Goal: Task Accomplishment & Management: Manage account settings

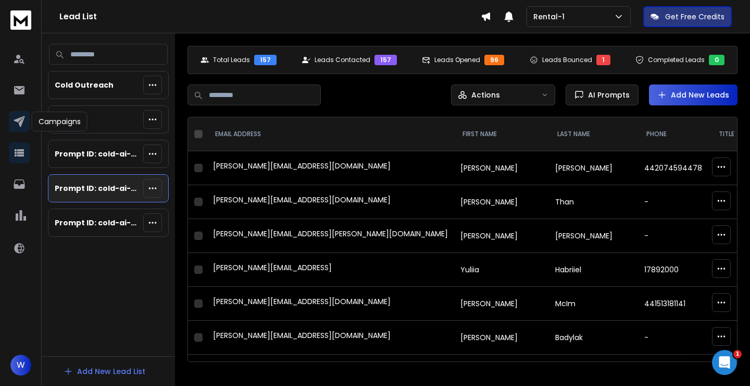
click at [17, 127] on icon at bounding box center [19, 121] width 13 height 13
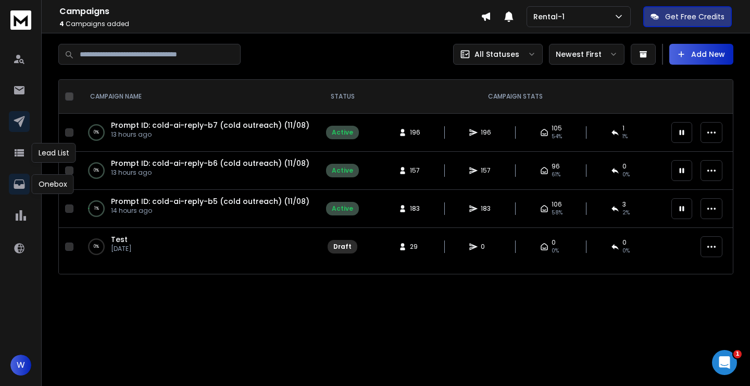
click at [20, 185] on icon at bounding box center [19, 183] width 11 height 9
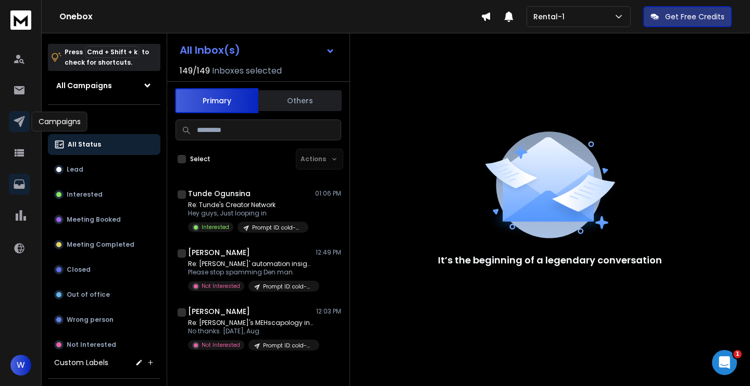
click at [22, 124] on icon at bounding box center [19, 121] width 13 height 13
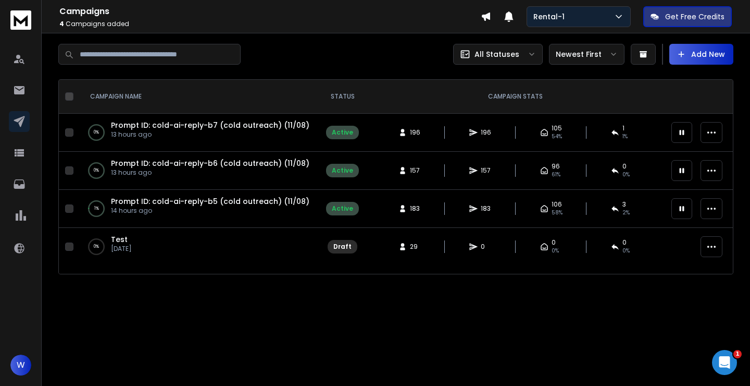
click at [587, 13] on div "Rental-1" at bounding box center [579, 16] width 91 height 10
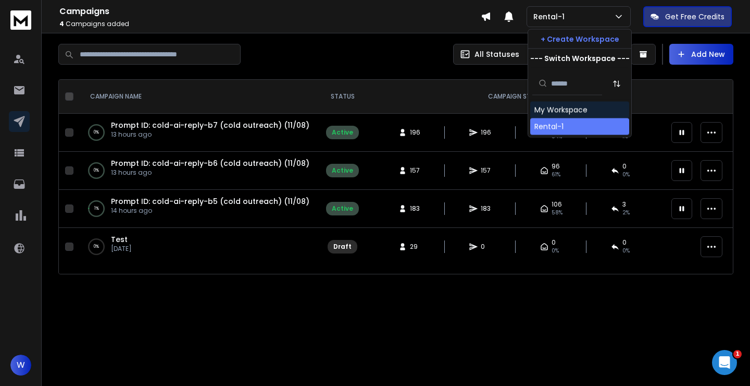
click at [549, 105] on div "My Workspace" at bounding box center [561, 110] width 53 height 10
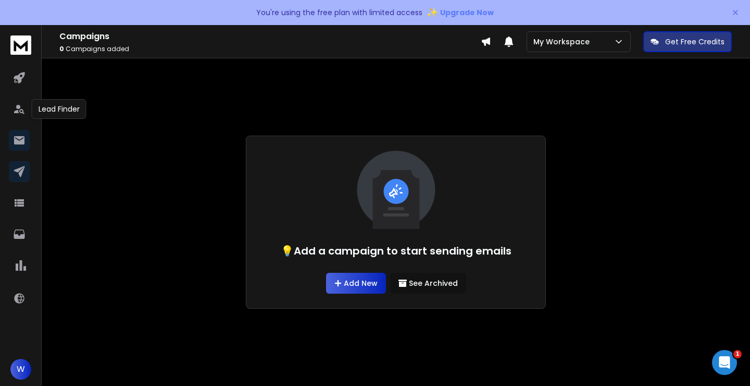
click at [18, 137] on icon at bounding box center [19, 140] width 10 height 8
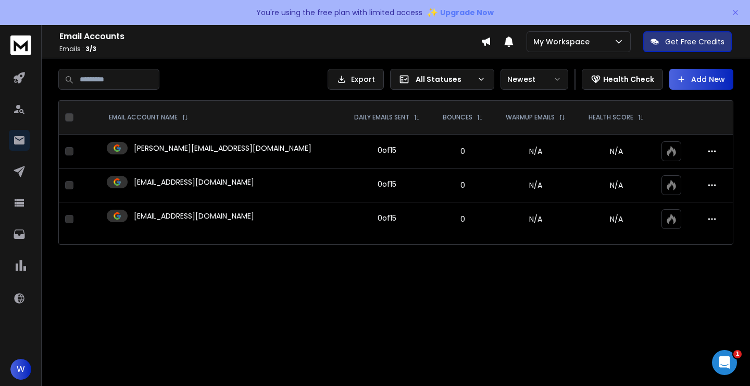
click at [69, 111] on th at bounding box center [80, 118] width 42 height 34
click at [70, 116] on button "Select this Page" at bounding box center [69, 117] width 8 height 8
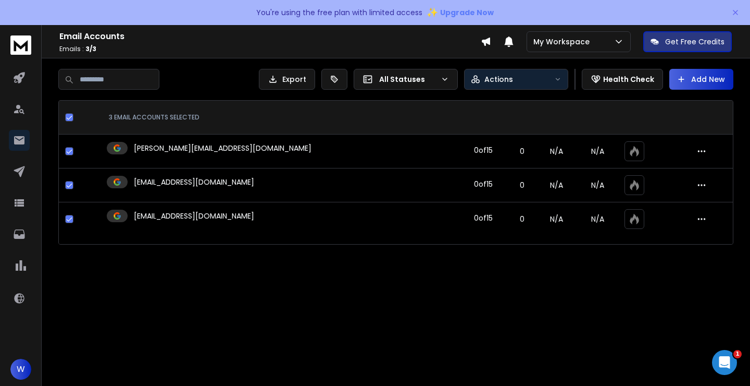
click at [536, 79] on div "Actions" at bounding box center [510, 79] width 79 height 10
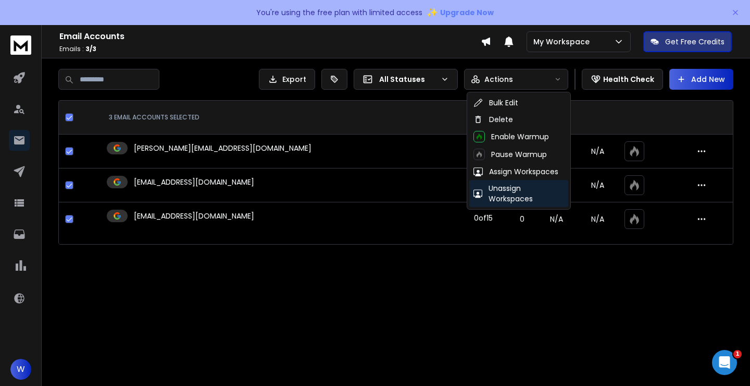
click at [504, 200] on div "Unassign Workspaces" at bounding box center [519, 193] width 91 height 21
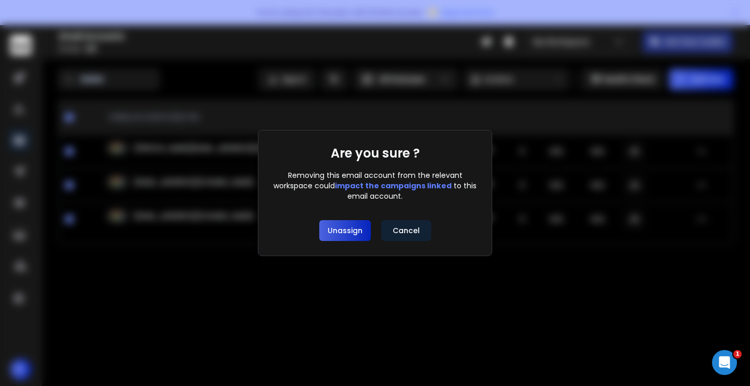
click at [347, 229] on button "Unassign" at bounding box center [345, 230] width 52 height 21
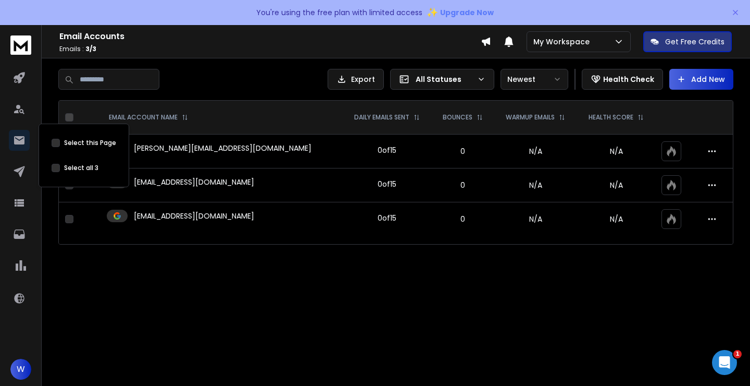
click at [74, 116] on div at bounding box center [82, 117] width 35 height 8
click at [69, 119] on button "button" at bounding box center [69, 117] width 8 height 8
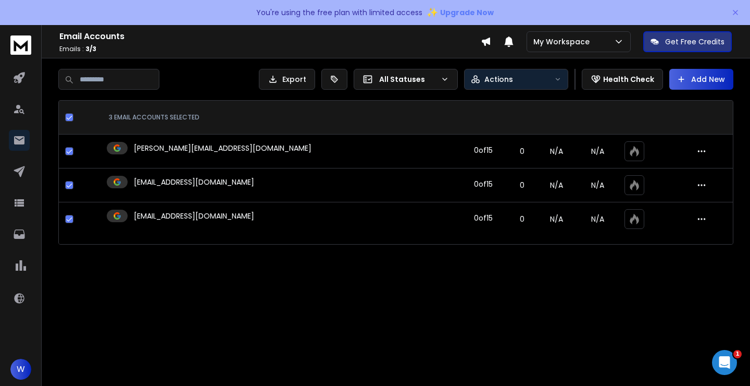
click at [533, 80] on div "Actions" at bounding box center [510, 79] width 79 height 10
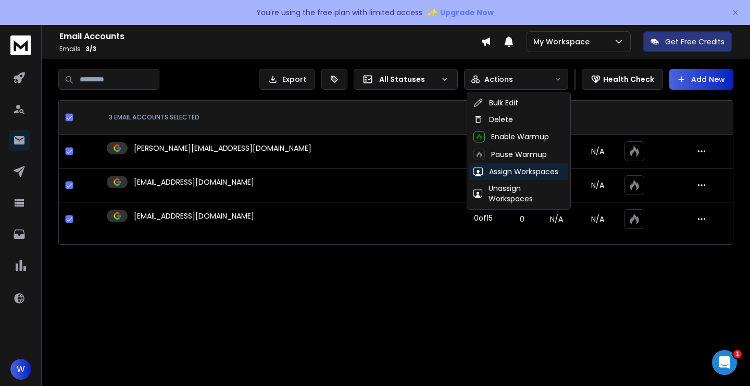
click at [511, 176] on div "Assign Workspaces" at bounding box center [516, 171] width 85 height 10
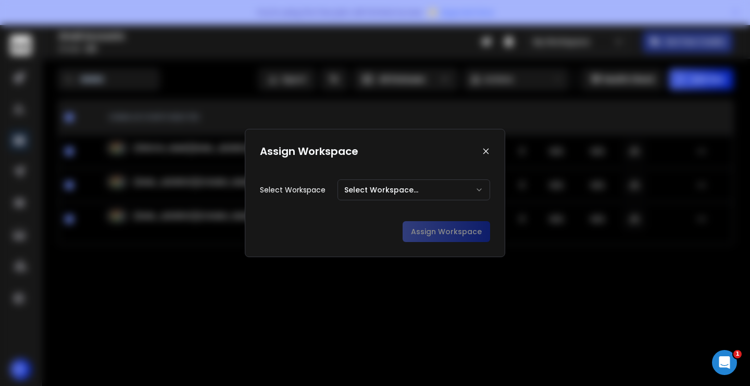
click at [427, 193] on button "Select Workspace..." at bounding box center [414, 189] width 153 height 21
click at [435, 231] on button "Assign Workspace" at bounding box center [447, 231] width 88 height 21
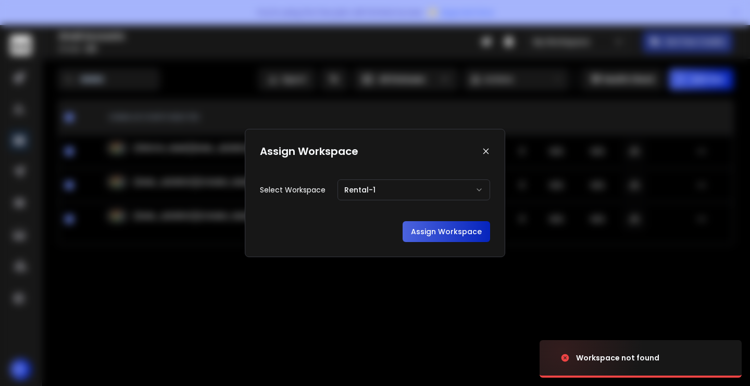
click at [485, 152] on icon at bounding box center [487, 151] width 6 height 6
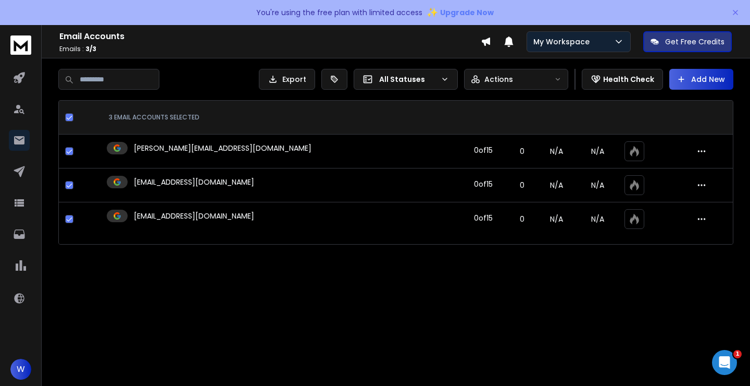
click at [587, 42] on p "My Workspace" at bounding box center [564, 41] width 60 height 10
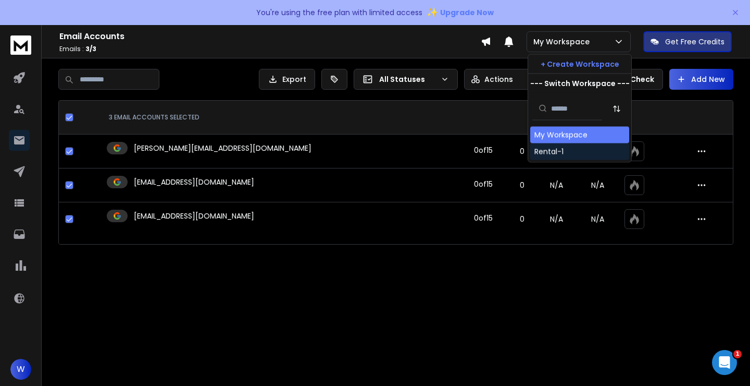
click at [558, 152] on div "Rental-1" at bounding box center [549, 151] width 29 height 10
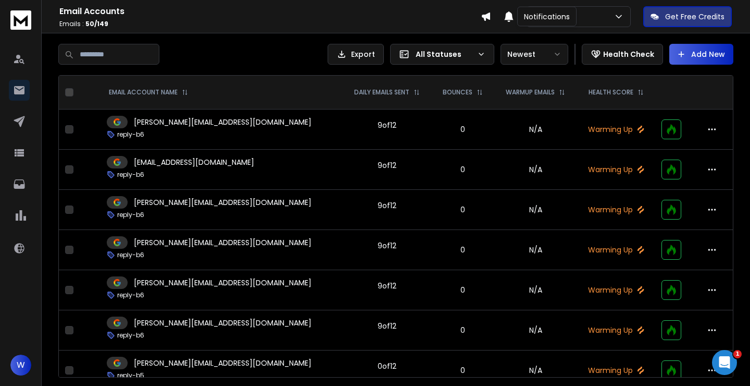
click at [568, 14] on div "Notifications" at bounding box center [546, 17] width 59 height 20
click at [601, 17] on div "Rental-1" at bounding box center [579, 16] width 91 height 10
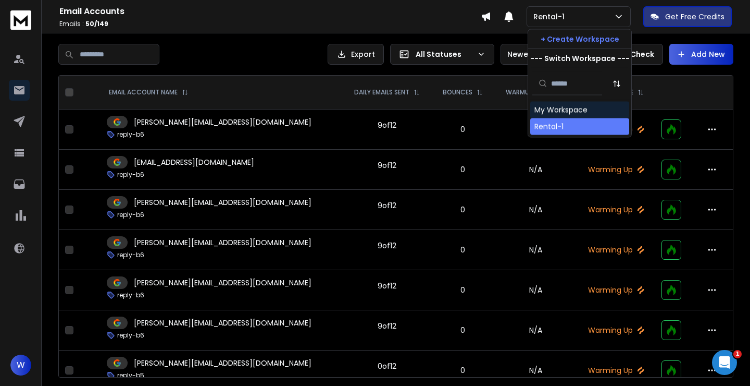
click at [563, 107] on div "My Workspace" at bounding box center [561, 110] width 53 height 10
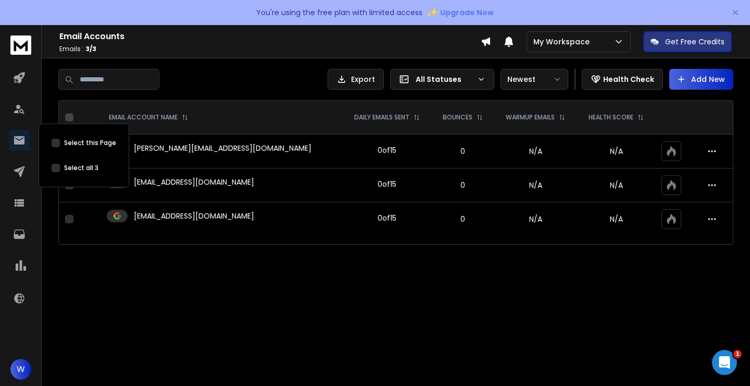
click at [69, 117] on button "Select this Page" at bounding box center [69, 117] width 8 height 8
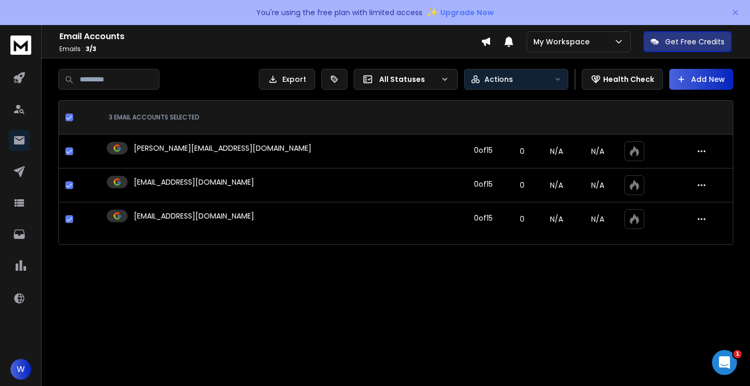
click at [565, 71] on button "Actions" at bounding box center [516, 79] width 104 height 21
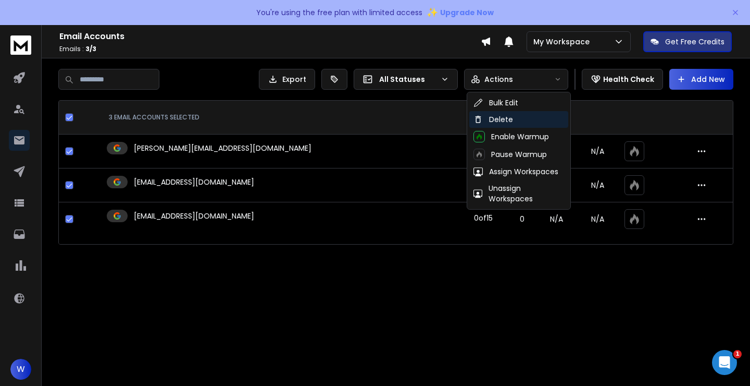
click at [534, 116] on div "Delete" at bounding box center [518, 119] width 99 height 17
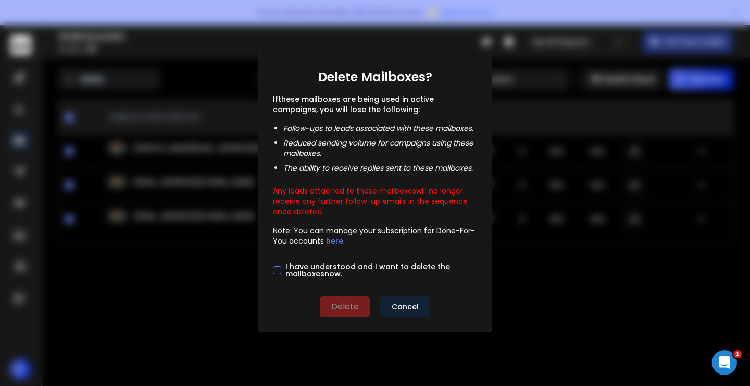
click at [278, 269] on button "I have understood and I want to delete the mailbox es now." at bounding box center [277, 270] width 8 height 8
click at [346, 306] on button "Delete" at bounding box center [345, 306] width 50 height 21
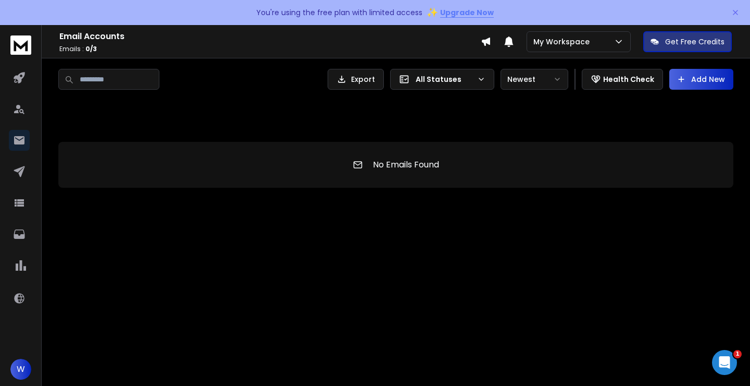
click at [443, 11] on span "Upgrade Now" at bounding box center [467, 12] width 54 height 10
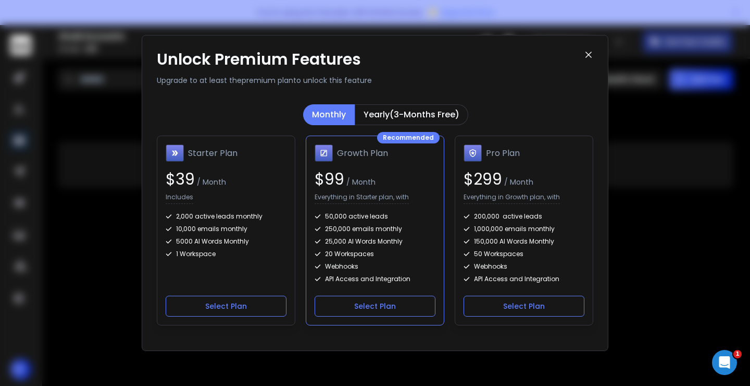
click at [589, 54] on icon at bounding box center [589, 55] width 6 height 6
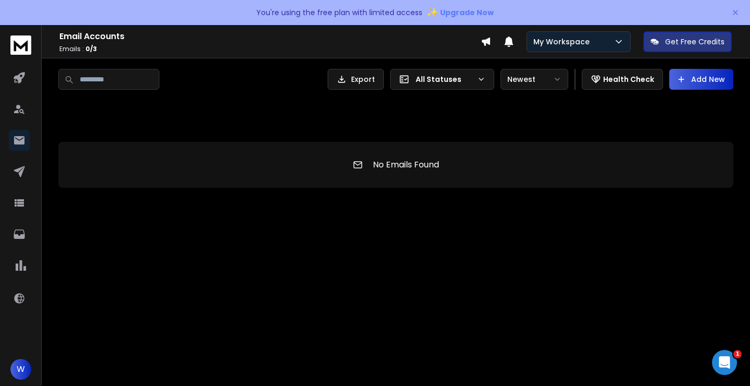
click at [596, 45] on div "My Workspace" at bounding box center [579, 41] width 91 height 10
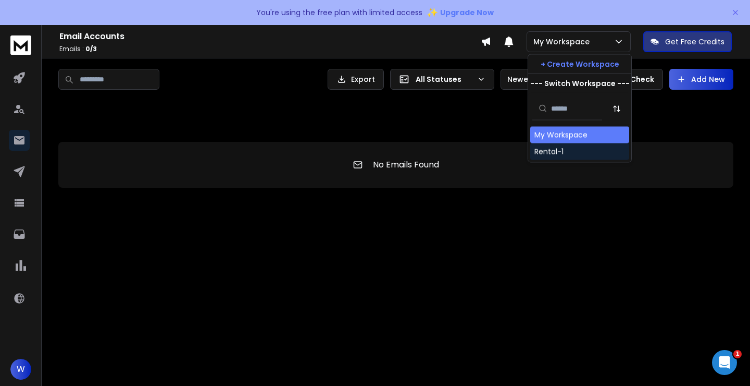
click at [561, 154] on div "Rental-1" at bounding box center [549, 151] width 29 height 10
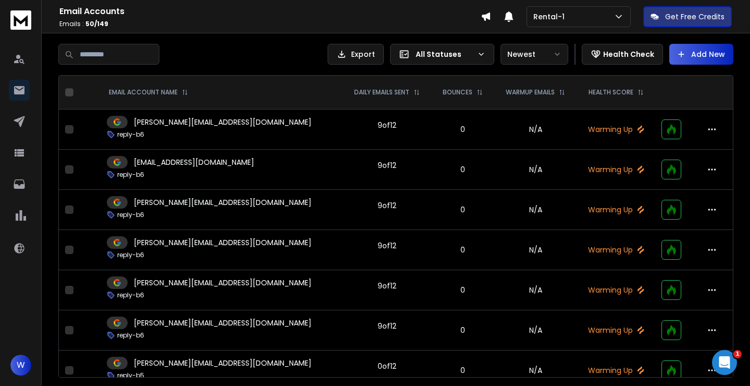
click at [694, 54] on button "Add New" at bounding box center [702, 54] width 64 height 21
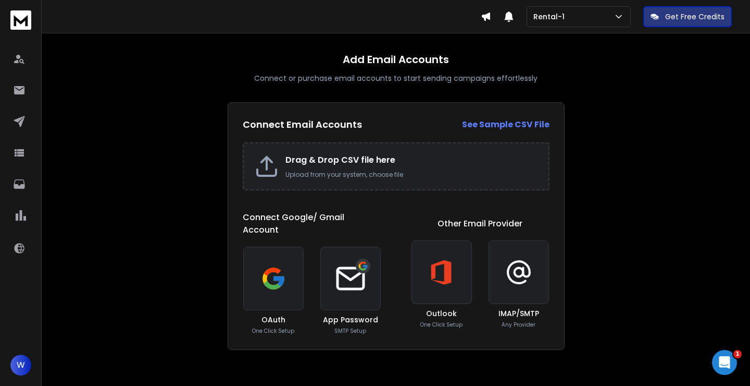
click at [269, 267] on icon at bounding box center [272, 271] width 17 height 8
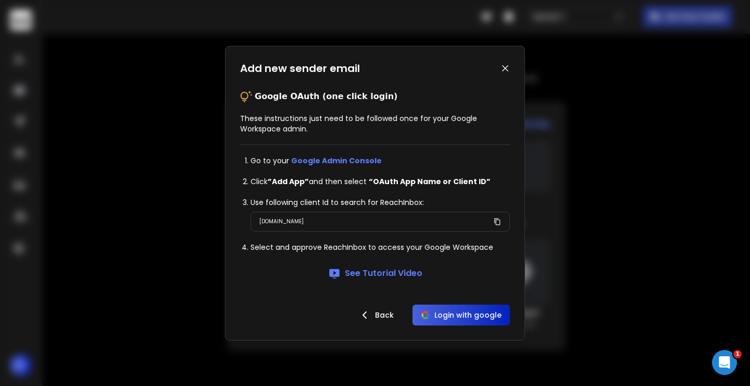
click at [436, 313] on button "Login with google" at bounding box center [461, 314] width 97 height 21
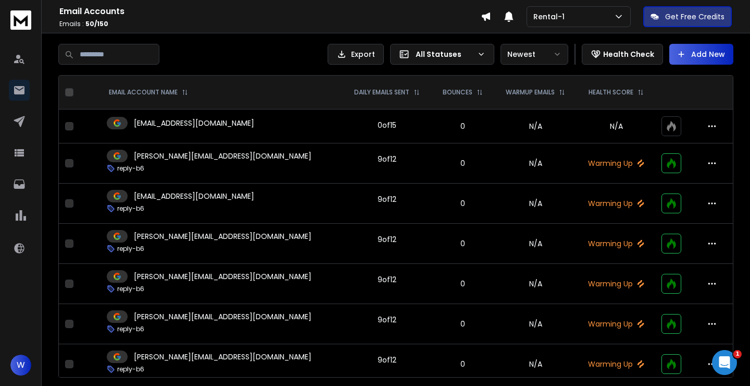
click at [121, 53] on input at bounding box center [108, 54] width 101 height 21
click at [271, 54] on div at bounding box center [189, 54] width 263 height 21
click at [483, 55] on icon at bounding box center [481, 54] width 8 height 8
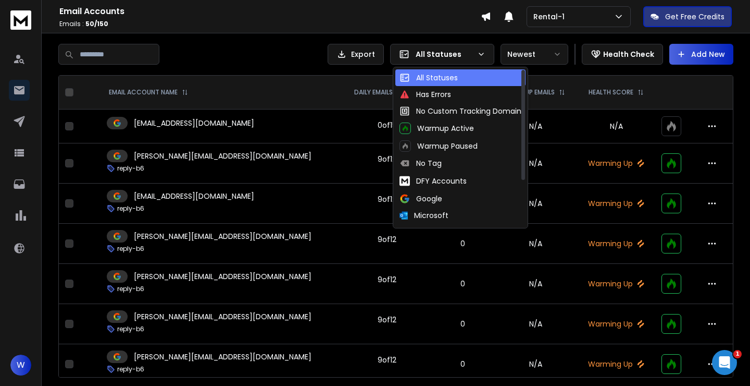
click at [467, 46] on div "All Statuses" at bounding box center [442, 54] width 104 height 21
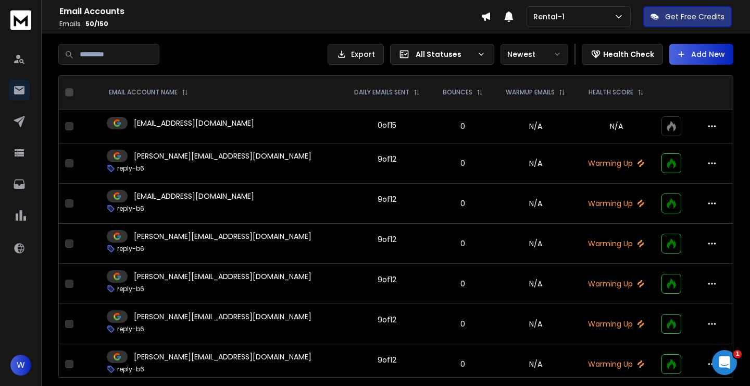
click at [689, 53] on button "Add New" at bounding box center [702, 54] width 64 height 21
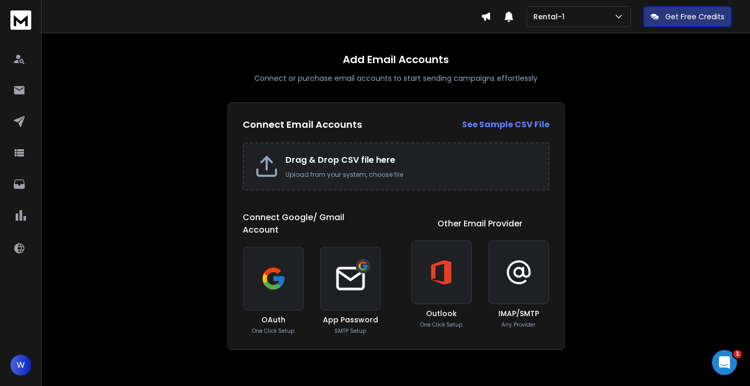
click at [276, 267] on icon at bounding box center [272, 271] width 17 height 8
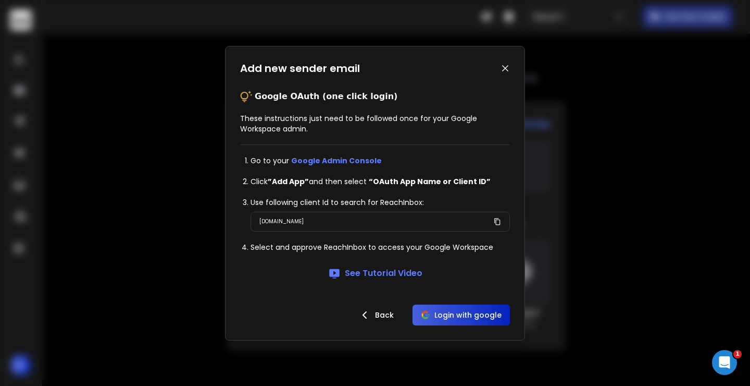
click at [448, 308] on button "Login with google" at bounding box center [461, 314] width 97 height 21
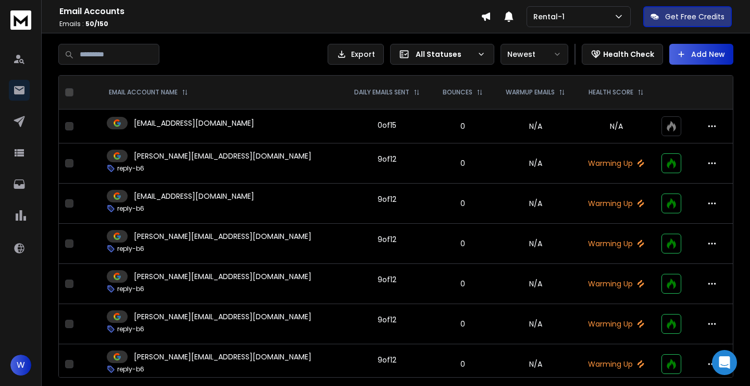
click at [710, 55] on button "Add New" at bounding box center [702, 54] width 64 height 21
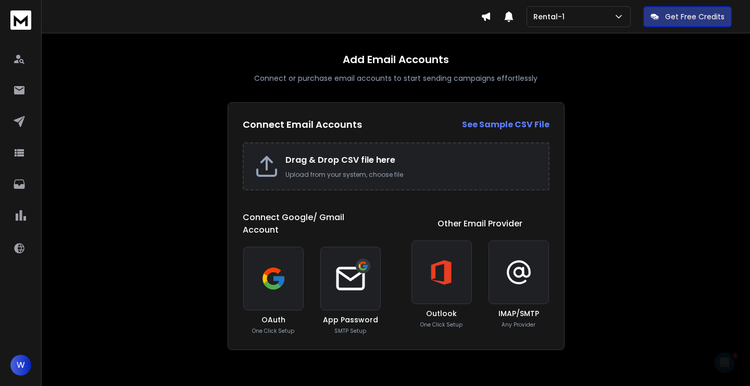
click at [263, 263] on icon at bounding box center [274, 278] width 26 height 31
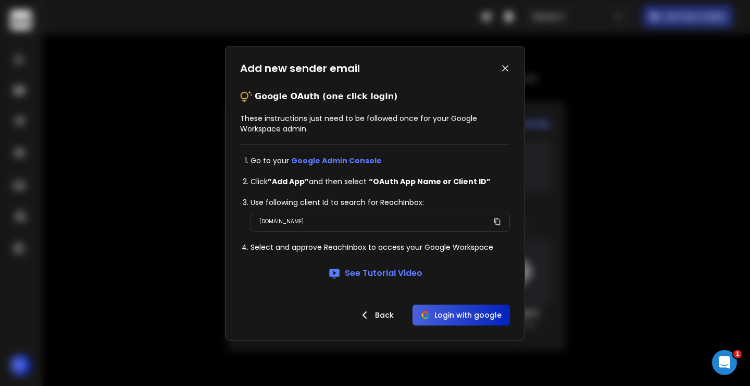
click at [450, 305] on button "Login with google" at bounding box center [461, 314] width 97 height 21
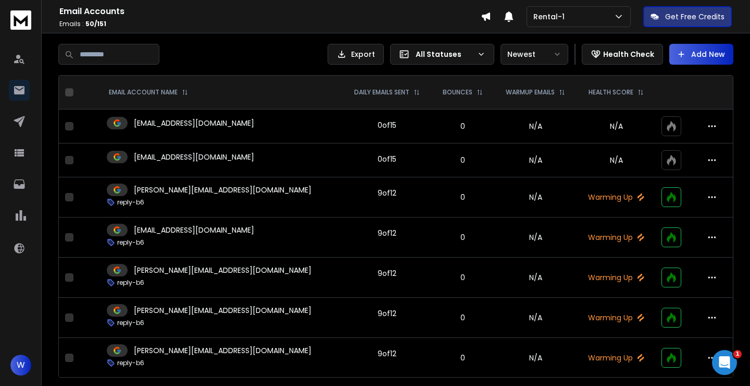
click at [706, 54] on button "Add New" at bounding box center [702, 54] width 64 height 21
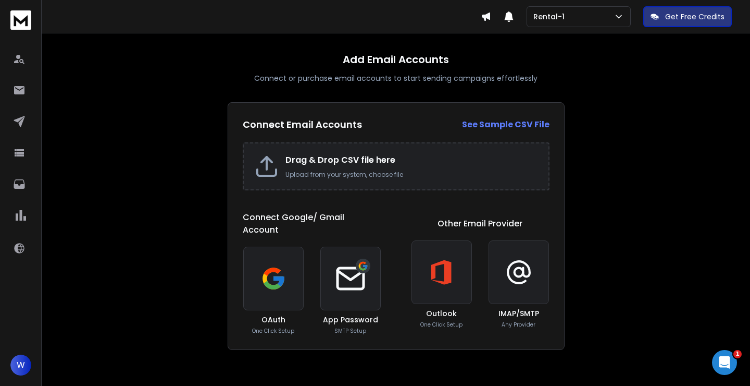
click at [280, 247] on div at bounding box center [273, 278] width 60 height 64
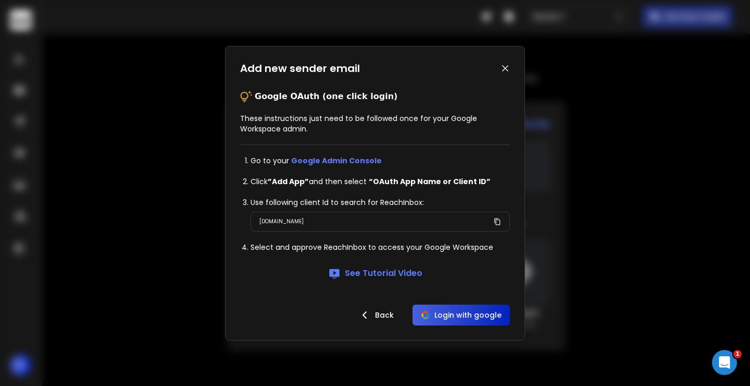
click at [434, 313] on button "Login with google" at bounding box center [461, 314] width 97 height 21
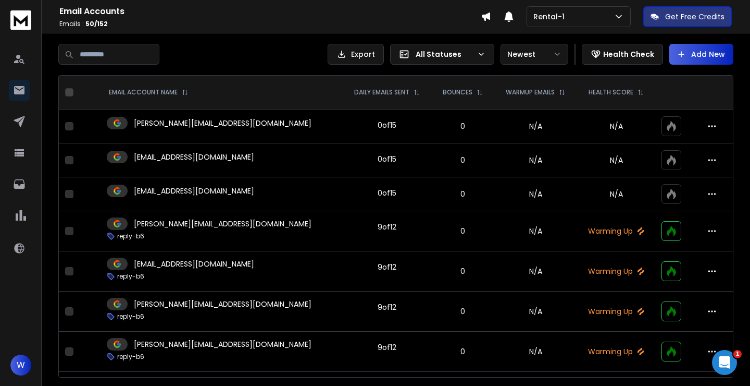
click at [71, 132] on td at bounding box center [80, 126] width 42 height 34
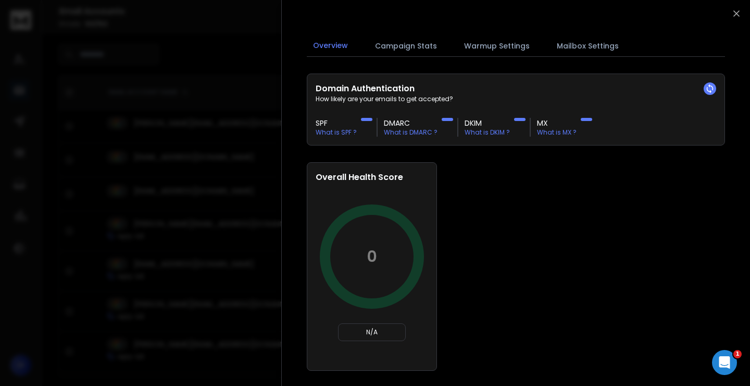
click at [148, 58] on div at bounding box center [375, 193] width 750 height 386
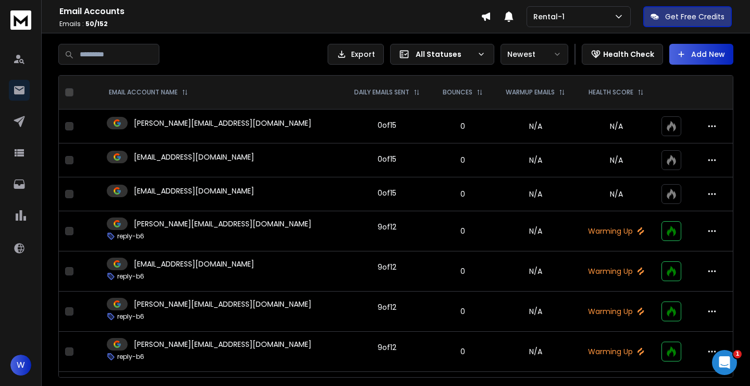
click at [69, 126] on button "button" at bounding box center [69, 126] width 8 height 8
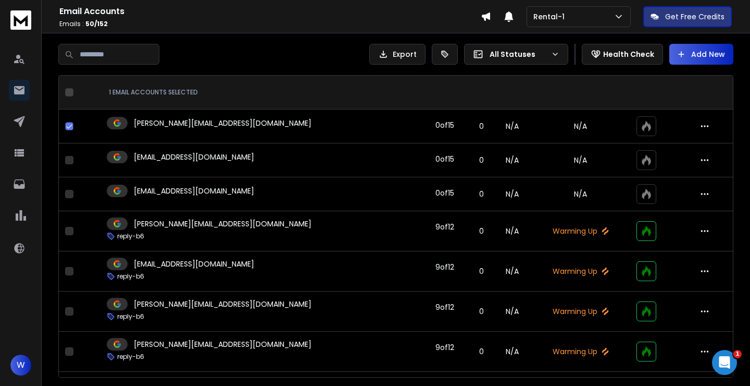
click at [69, 160] on button "button" at bounding box center [69, 160] width 8 height 8
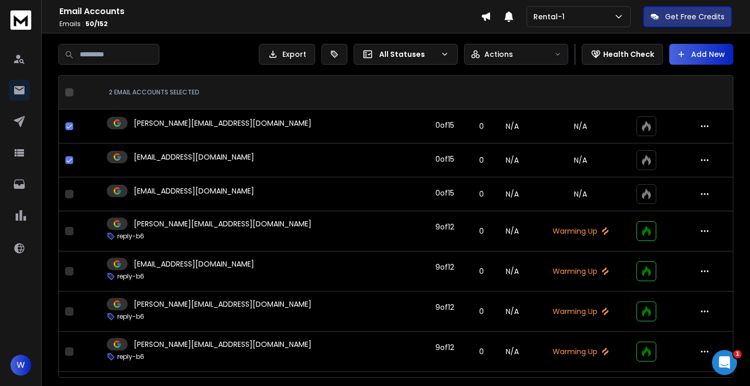
click at [69, 196] on button "button" at bounding box center [69, 194] width 8 height 8
click at [524, 54] on div "Actions" at bounding box center [510, 54] width 79 height 10
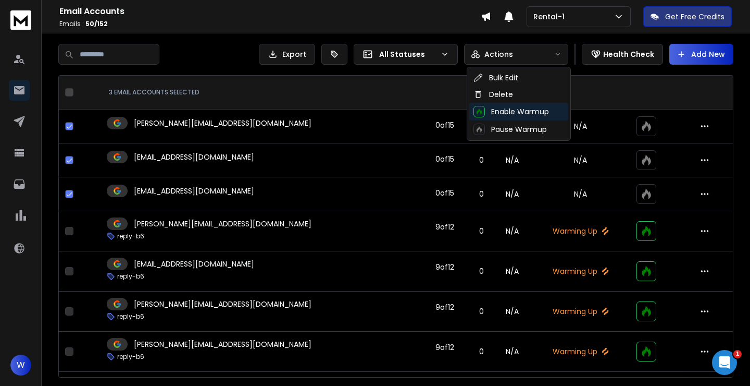
click at [512, 113] on div "Enable Warmup" at bounding box center [512, 111] width 76 height 11
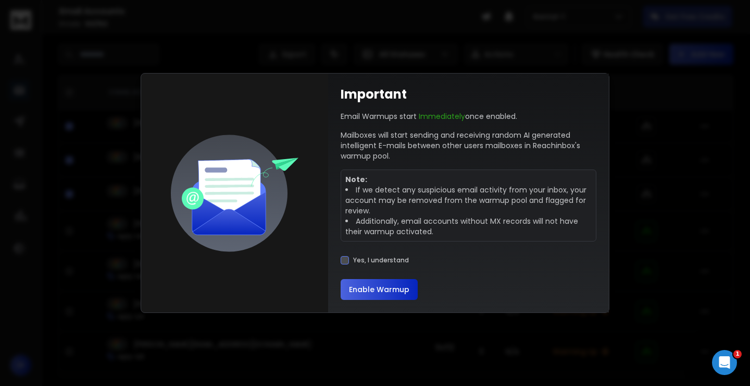
click at [349, 260] on button "Yes, I understand" at bounding box center [345, 260] width 8 height 8
click at [362, 293] on button "Enable Warmup" at bounding box center [379, 289] width 77 height 21
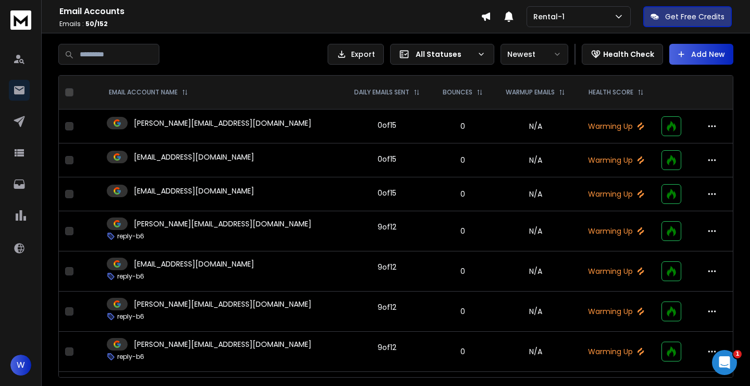
click at [64, 126] on td at bounding box center [80, 126] width 42 height 34
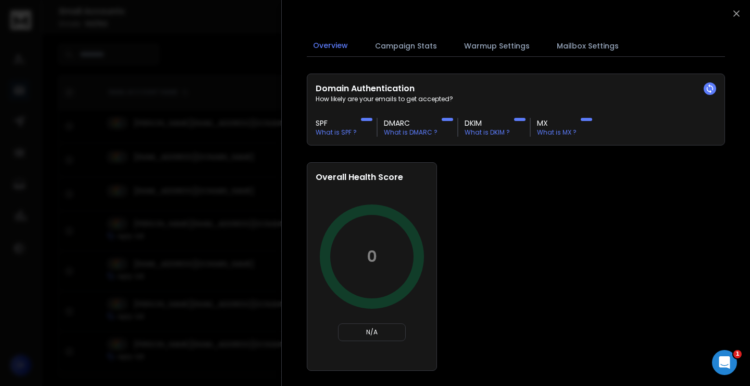
click at [71, 131] on div at bounding box center [375, 193] width 750 height 386
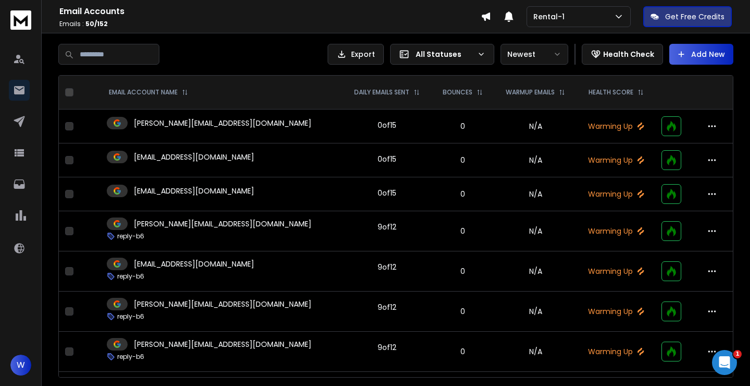
click at [70, 124] on button "button" at bounding box center [69, 126] width 8 height 8
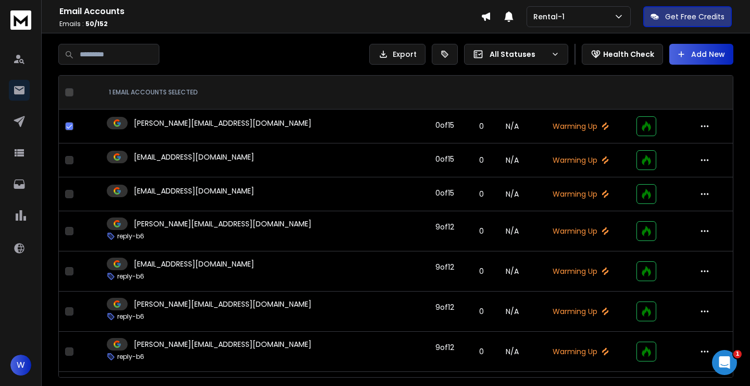
click at [67, 158] on button "button" at bounding box center [69, 160] width 8 height 8
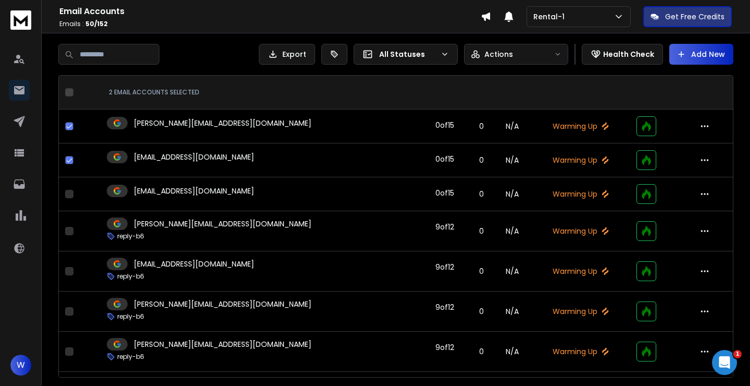
click at [67, 195] on button "button" at bounding box center [69, 194] width 8 height 8
click at [515, 62] on button "Actions" at bounding box center [516, 54] width 104 height 21
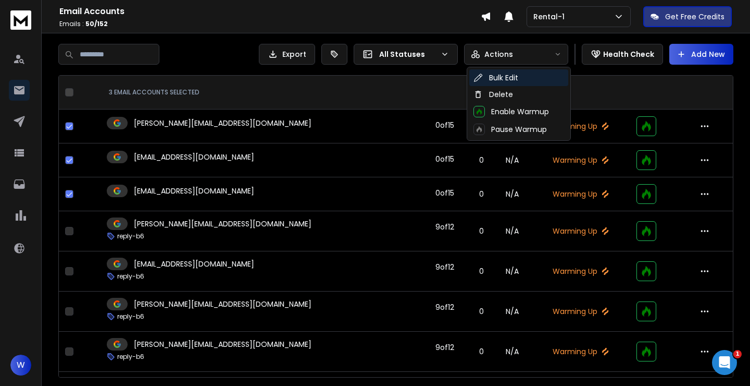
click at [533, 77] on div "Bulk Edit" at bounding box center [518, 77] width 99 height 17
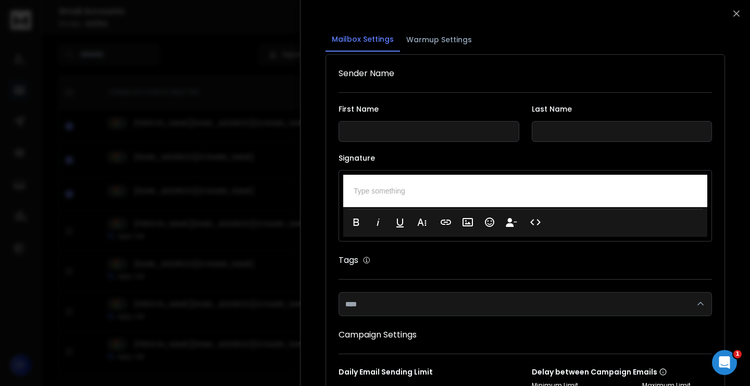
click at [445, 41] on button "Warmup Settings" at bounding box center [439, 39] width 78 height 23
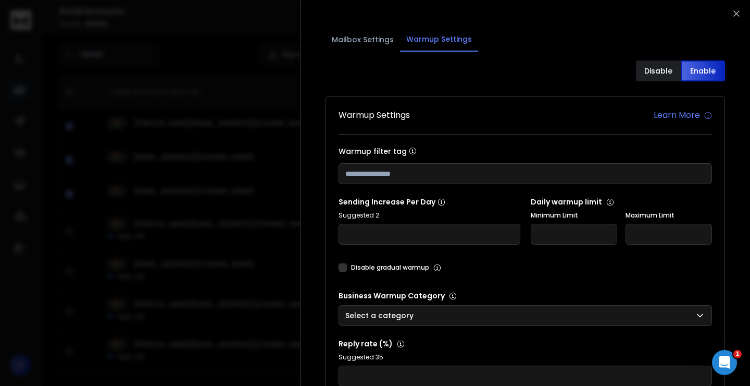
click at [409, 228] on input "number" at bounding box center [430, 234] width 182 height 21
click at [561, 242] on input "number" at bounding box center [574, 234] width 86 height 21
type input "**"
click at [663, 242] on input "number" at bounding box center [669, 234] width 86 height 21
type input "**"
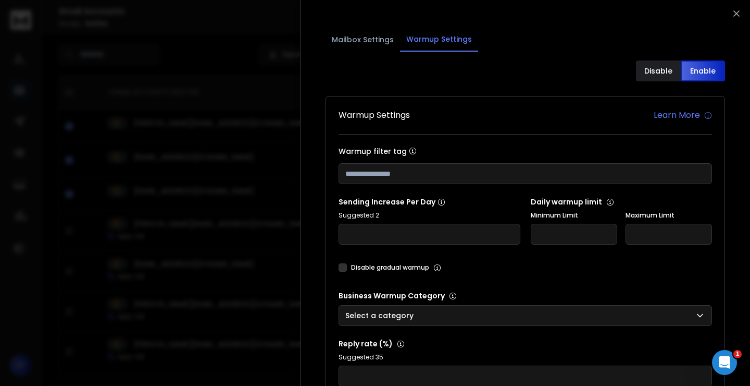
click at [339, 265] on button "Disable gradual warmup" at bounding box center [343, 267] width 8 height 8
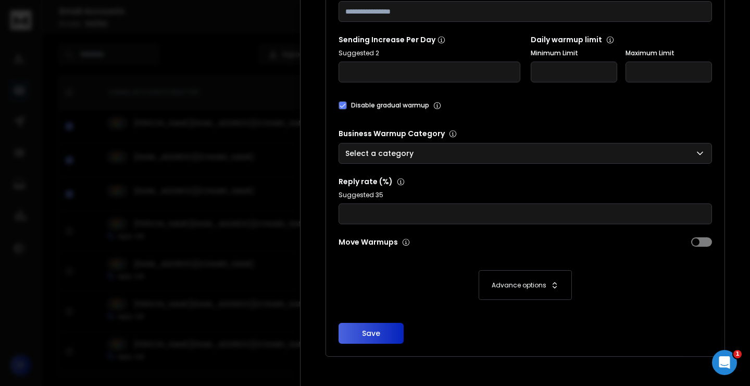
click at [362, 340] on button "Save" at bounding box center [371, 333] width 65 height 21
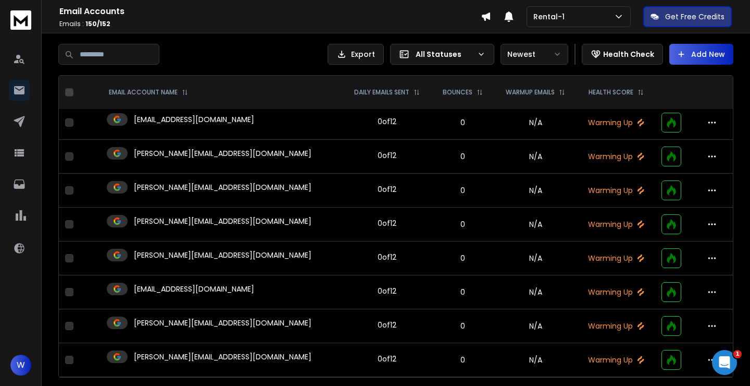
scroll to position [2291, 0]
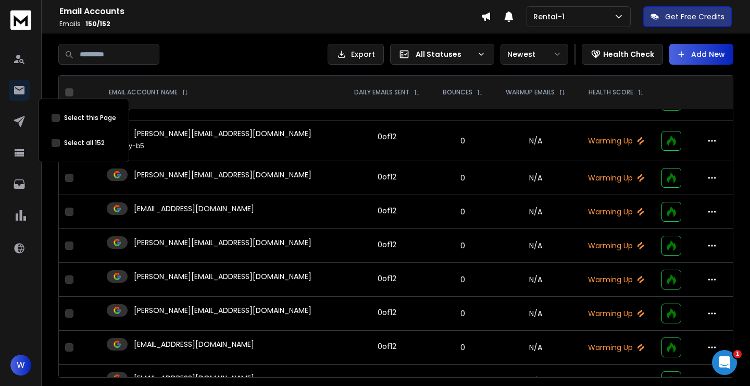
click at [70, 91] on button "Select this Page" at bounding box center [69, 92] width 8 height 8
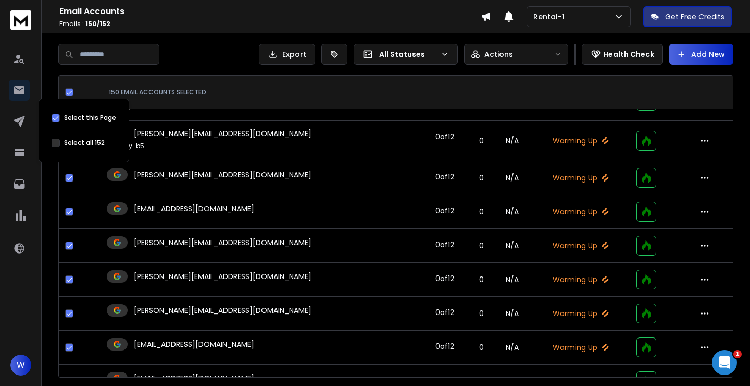
click at [54, 142] on button "Select this Page" at bounding box center [56, 143] width 8 height 8
click at [289, 55] on button "Export" at bounding box center [287, 54] width 56 height 21
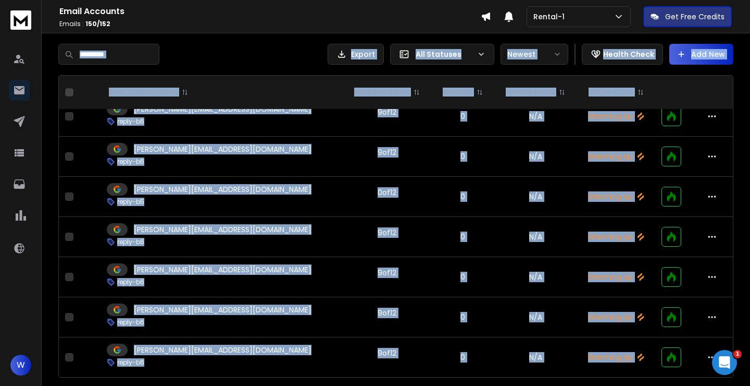
scroll to position [0, 0]
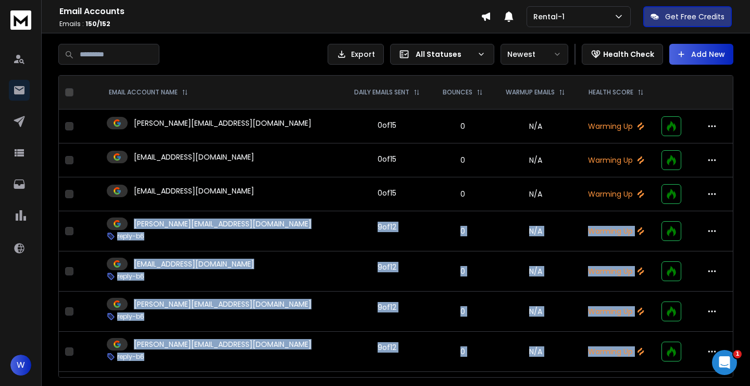
drag, startPoint x: 255, startPoint y: 270, endPoint x: 132, endPoint y: 222, distance: 132.5
copy tbody "finn@connectflywebai.com reply-b6 9 of 12 0 N/A Warming Up milan@connectflyweba…"
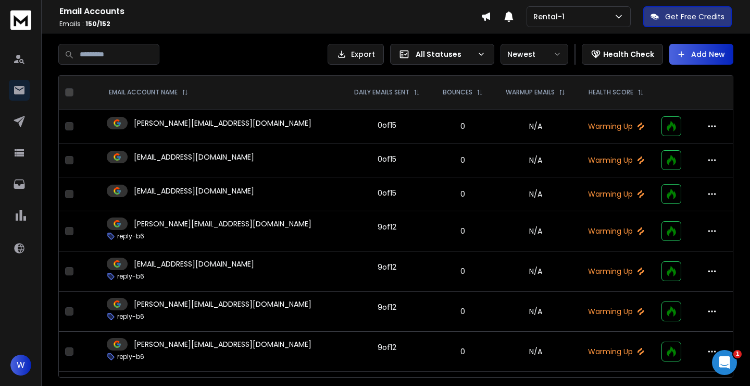
click at [453, 64] on div "All Statuses" at bounding box center [442, 54] width 104 height 21
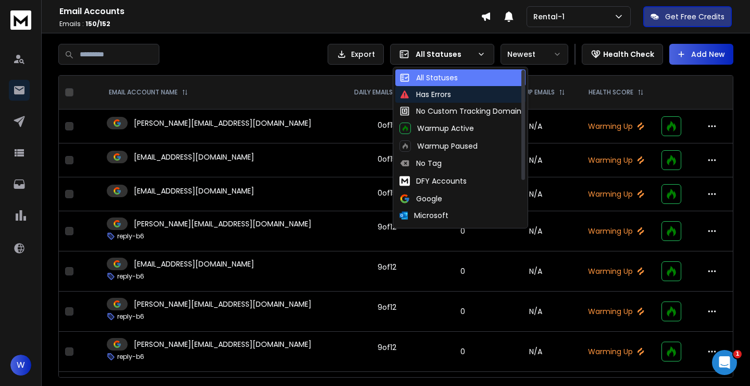
click at [435, 93] on div "Has Errors" at bounding box center [426, 94] width 52 height 10
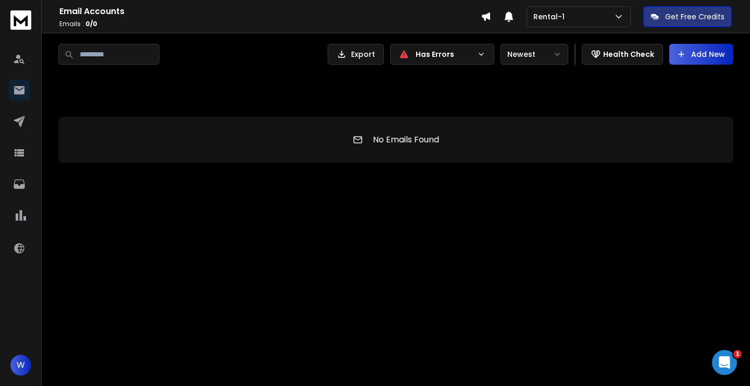
click at [405, 56] on icon at bounding box center [404, 55] width 8 height 8
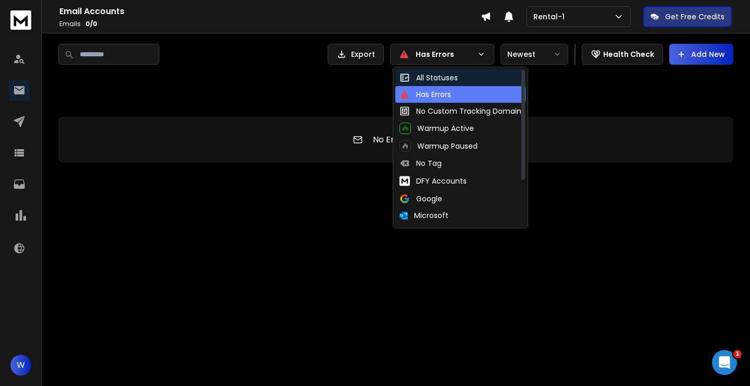
click at [430, 83] on div "All Statuses" at bounding box center [460, 77] width 130 height 17
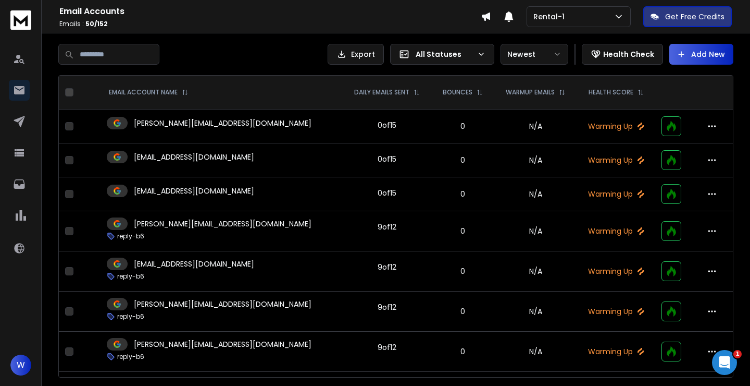
click at [437, 58] on p "All Statuses" at bounding box center [444, 54] width 57 height 10
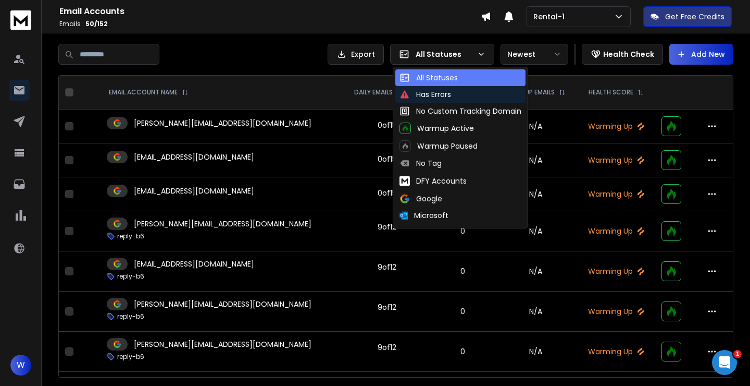
click at [429, 89] on div "Has Errors" at bounding box center [460, 94] width 130 height 17
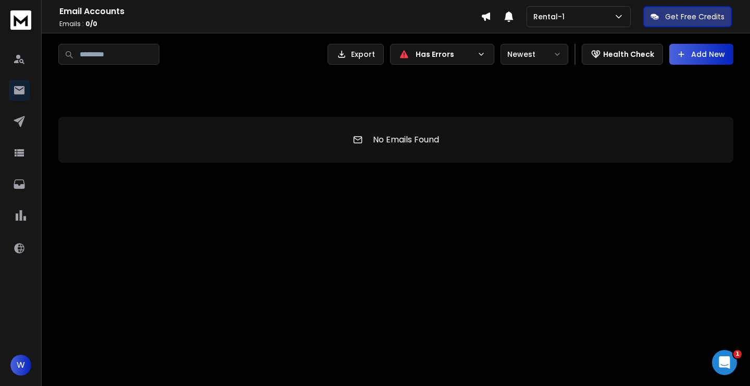
click at [442, 48] on div "Has Errors" at bounding box center [442, 54] width 104 height 21
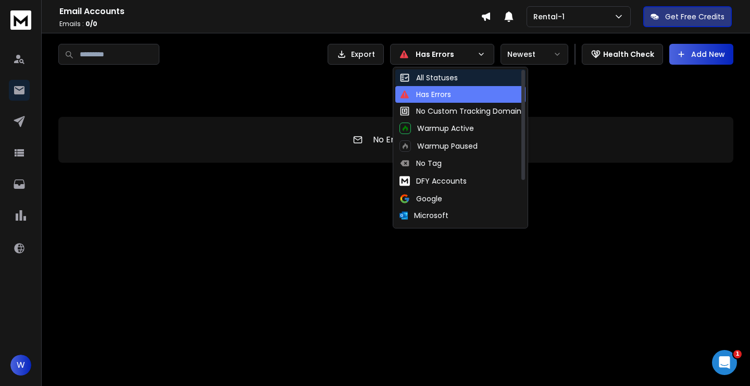
click at [442, 78] on div "All Statuses" at bounding box center [429, 77] width 58 height 10
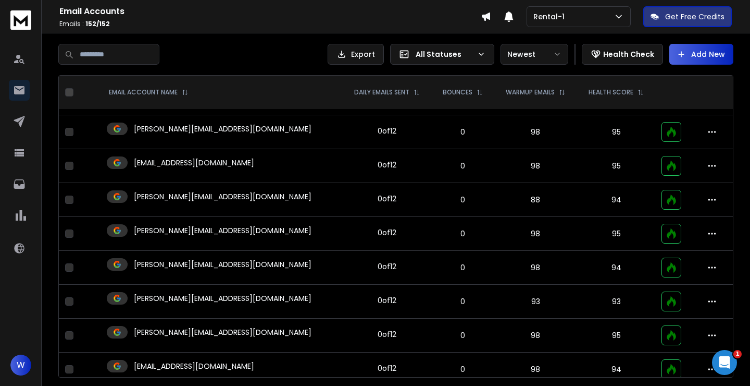
scroll to position [5232, 0]
